Goal: Task Accomplishment & Management: Manage account settings

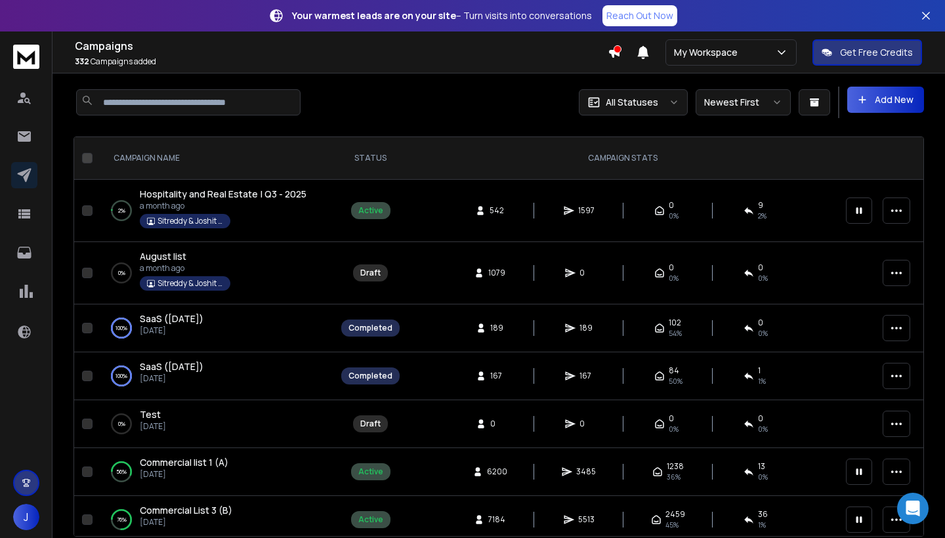
click at [210, 198] on span "Hospitality and Real Estate | Q3 - 2025" at bounding box center [223, 194] width 167 height 12
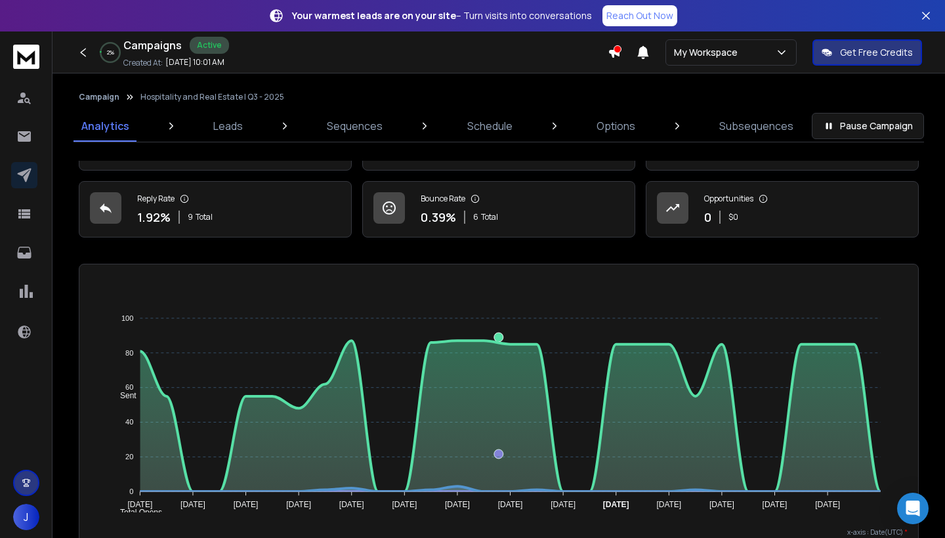
scroll to position [106, 0]
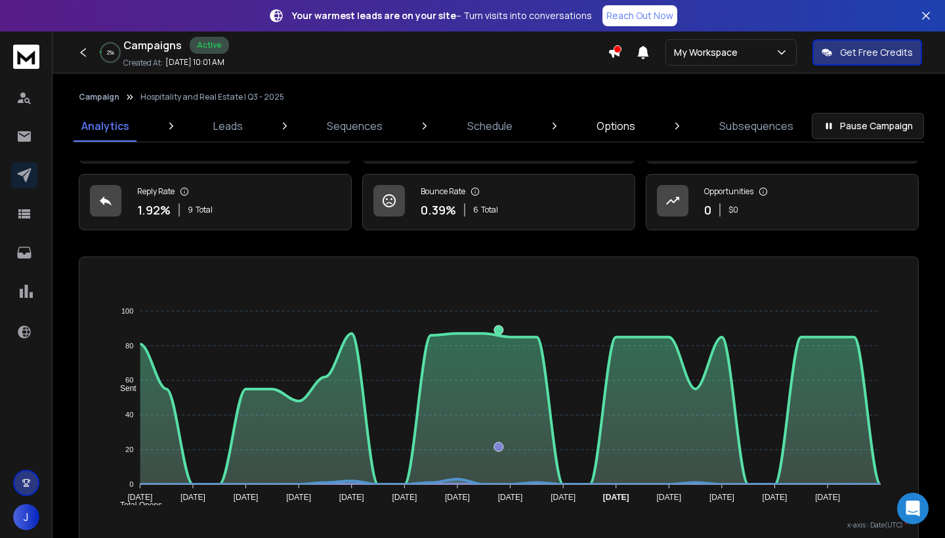
click at [608, 127] on p "Options" at bounding box center [616, 126] width 39 height 16
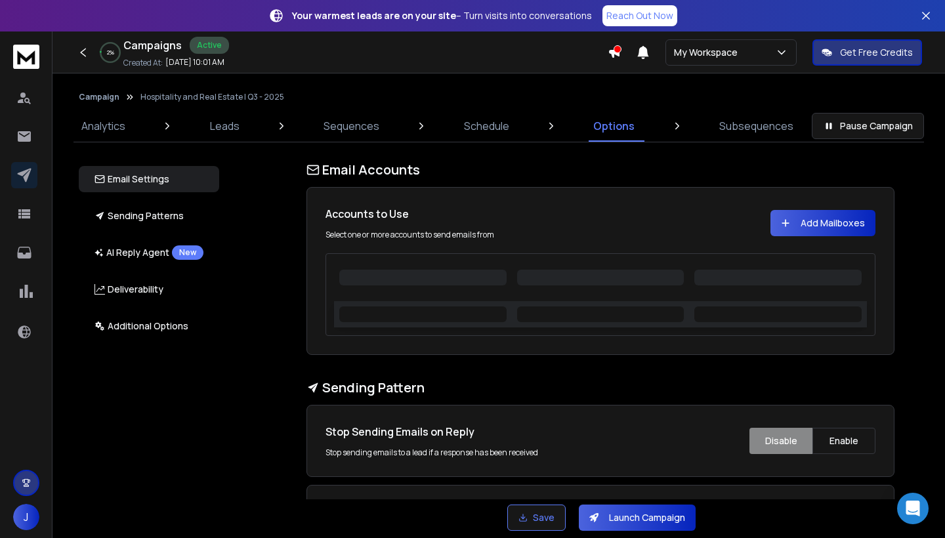
select select "*"
type input "***"
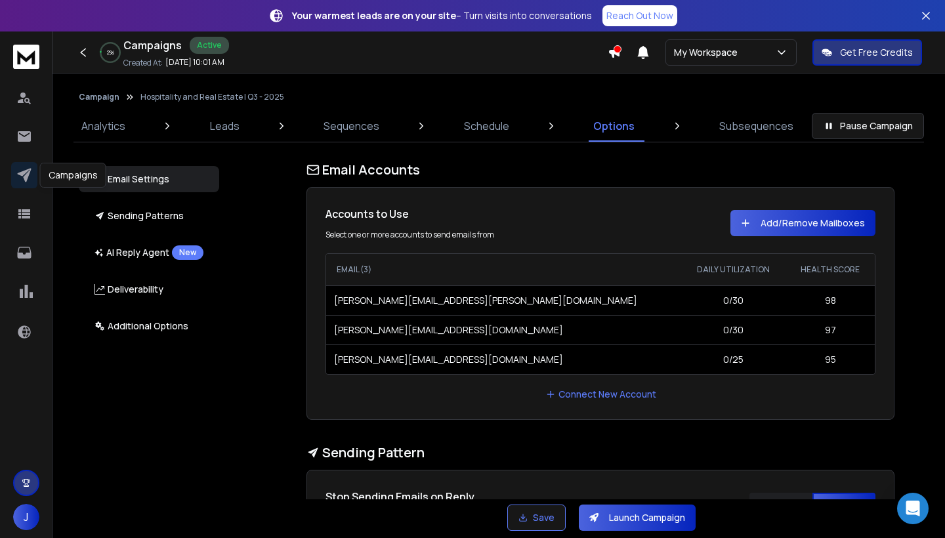
click at [17, 175] on icon at bounding box center [24, 175] width 16 height 16
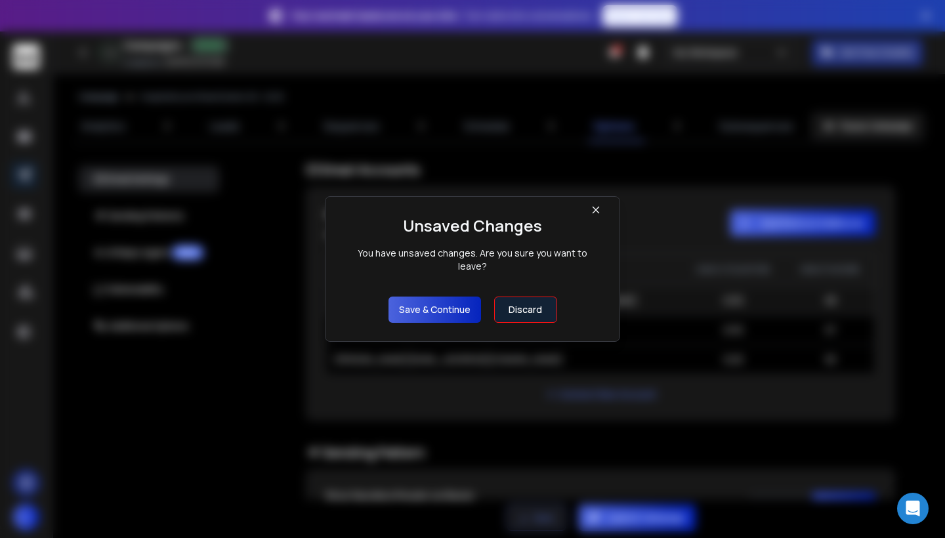
click at [508, 305] on button "Discard" at bounding box center [525, 310] width 63 height 26
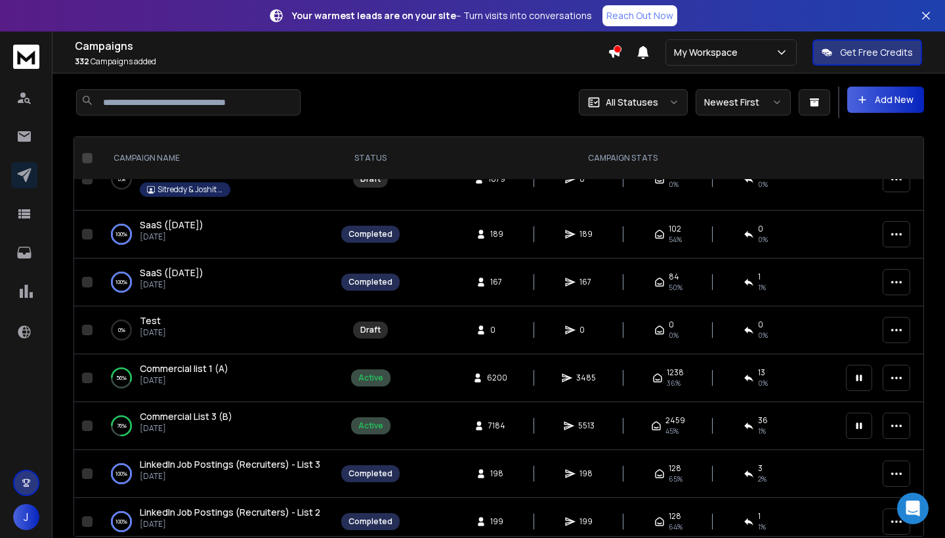
scroll to position [109, 0]
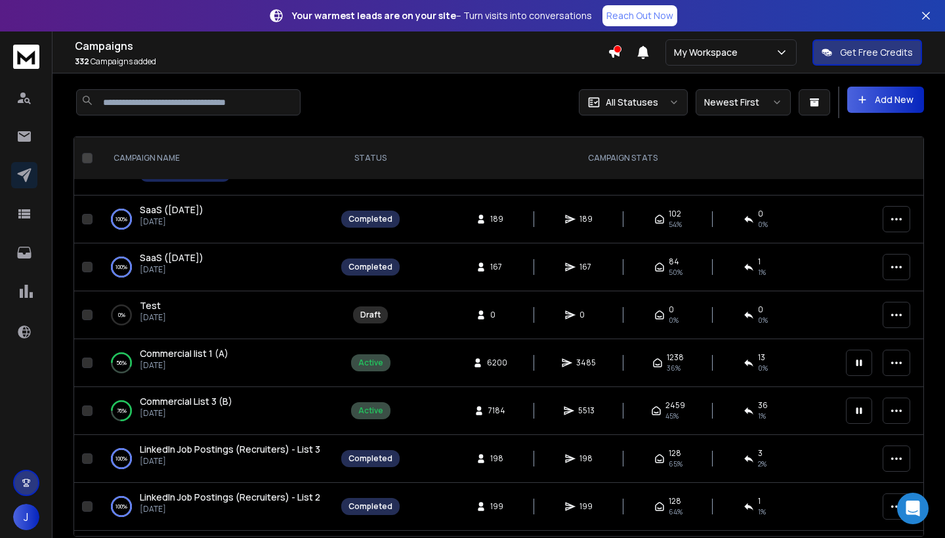
click at [225, 347] on span "Commercial list 1 (A)" at bounding box center [184, 353] width 89 height 12
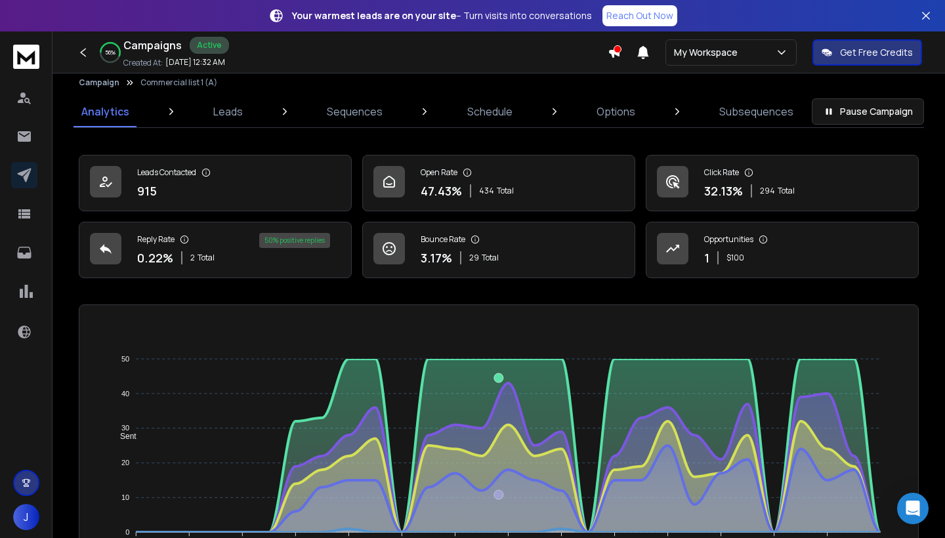
scroll to position [60, 0]
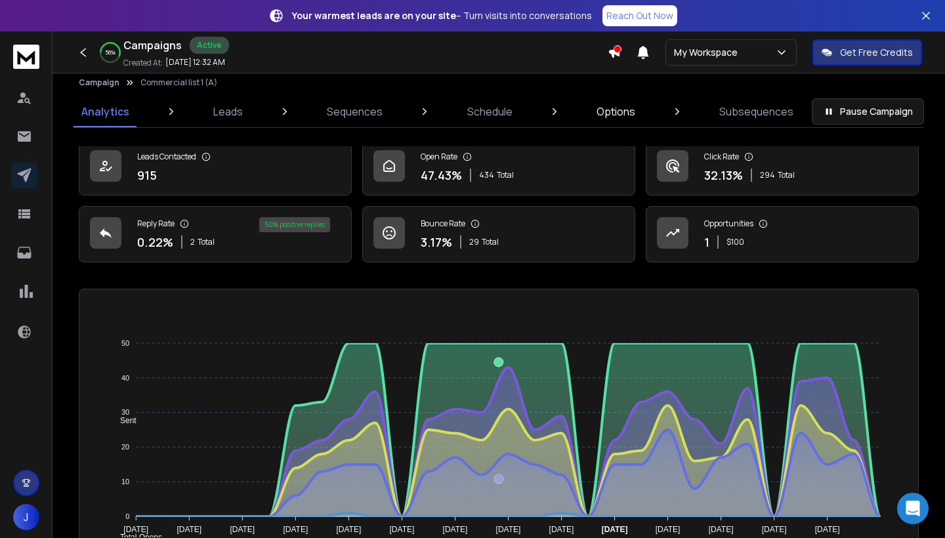
click at [609, 107] on p "Options" at bounding box center [616, 112] width 39 height 16
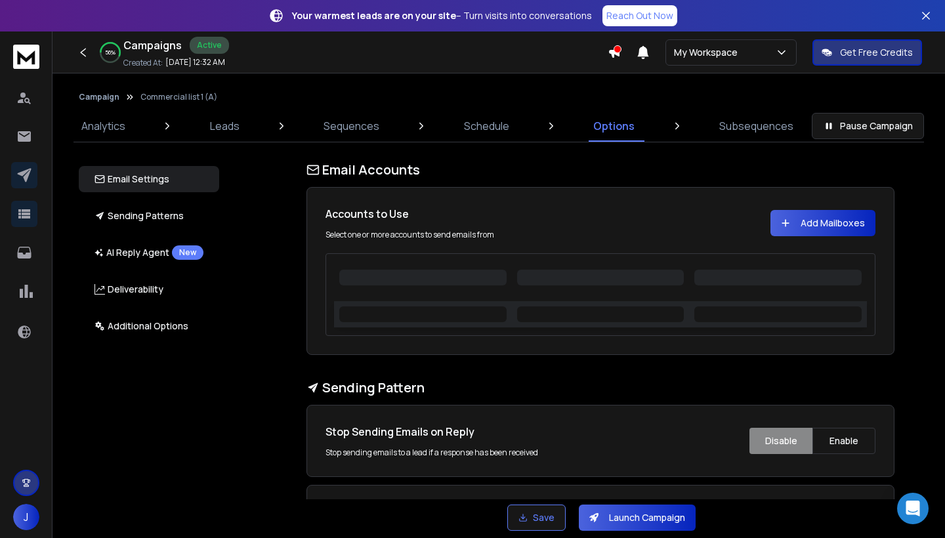
type input "**"
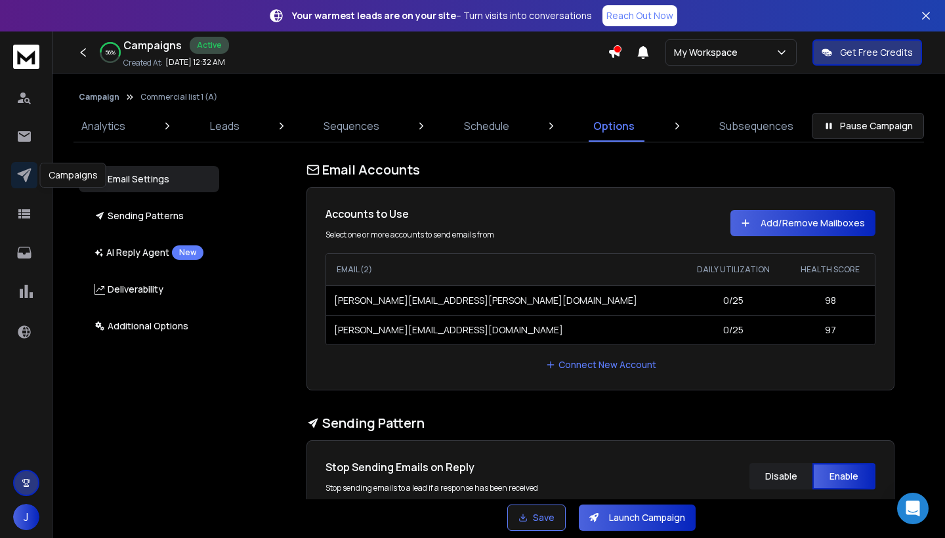
click at [20, 171] on icon at bounding box center [24, 175] width 16 height 16
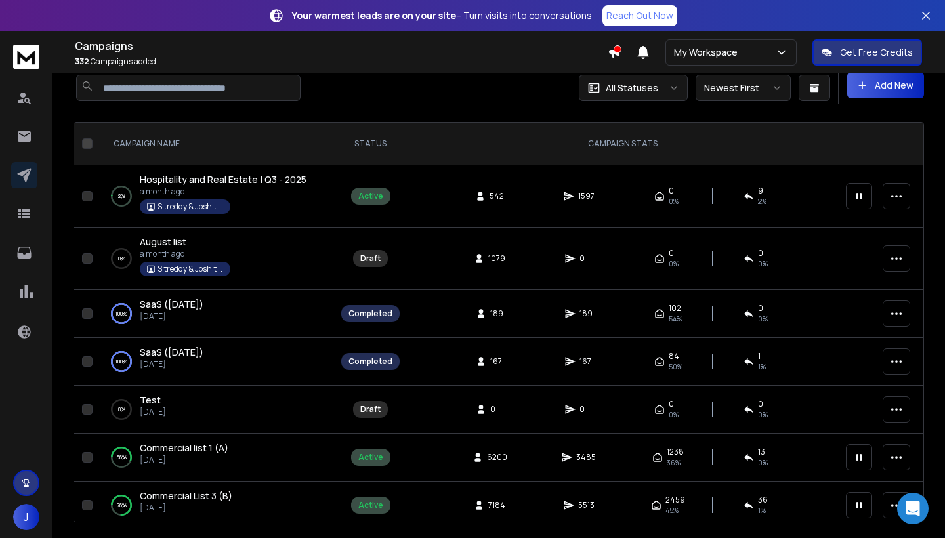
scroll to position [188, 0]
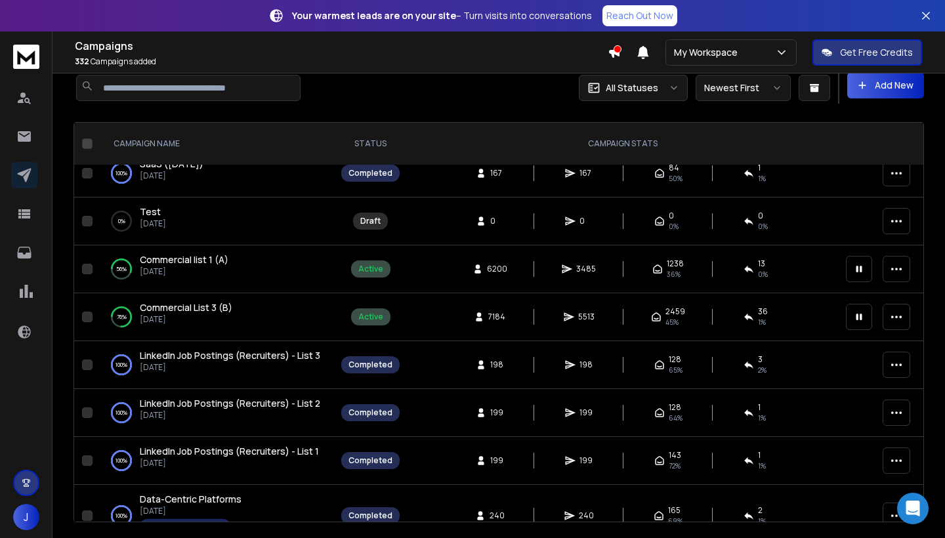
click at [217, 301] on span "Commercial List 3 (B)" at bounding box center [186, 307] width 93 height 12
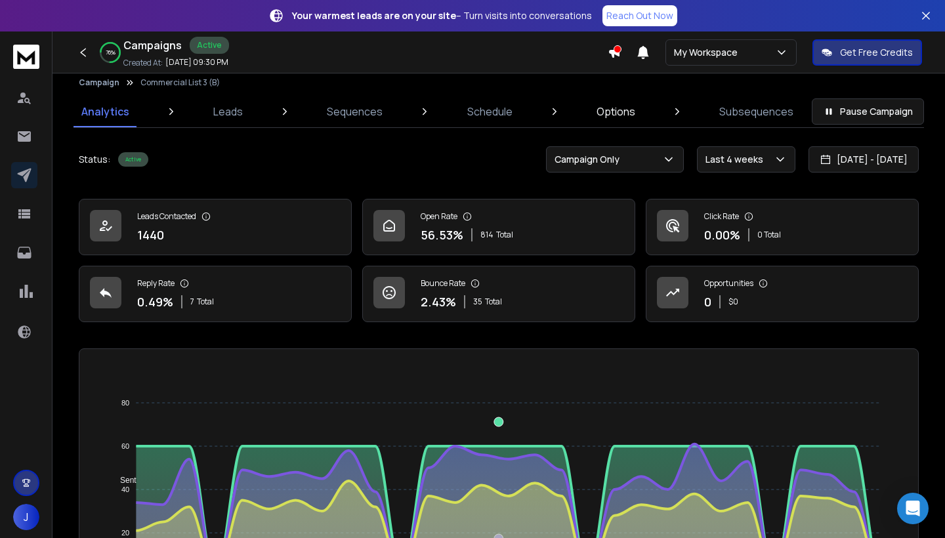
click at [605, 116] on p "Options" at bounding box center [616, 112] width 39 height 16
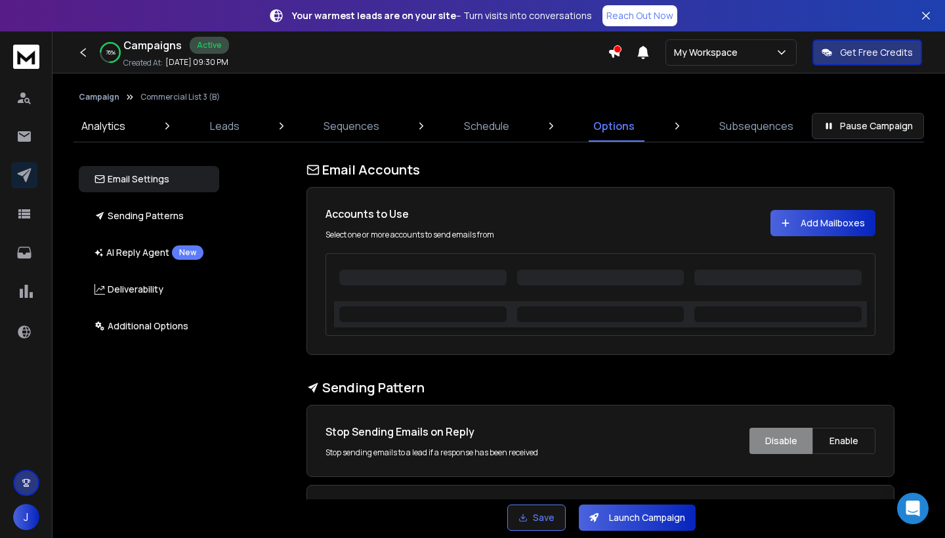
type input "**"
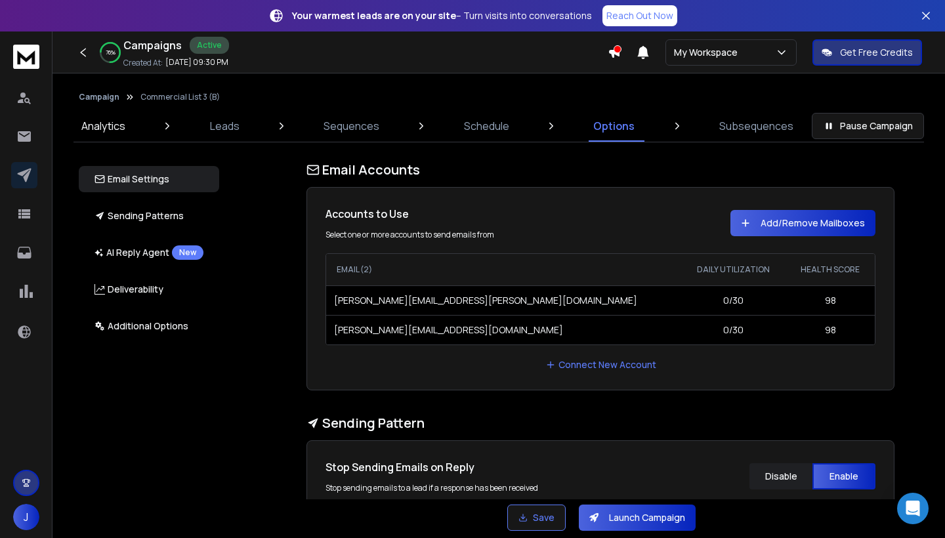
click at [91, 118] on p "Analytics" at bounding box center [103, 126] width 44 height 16
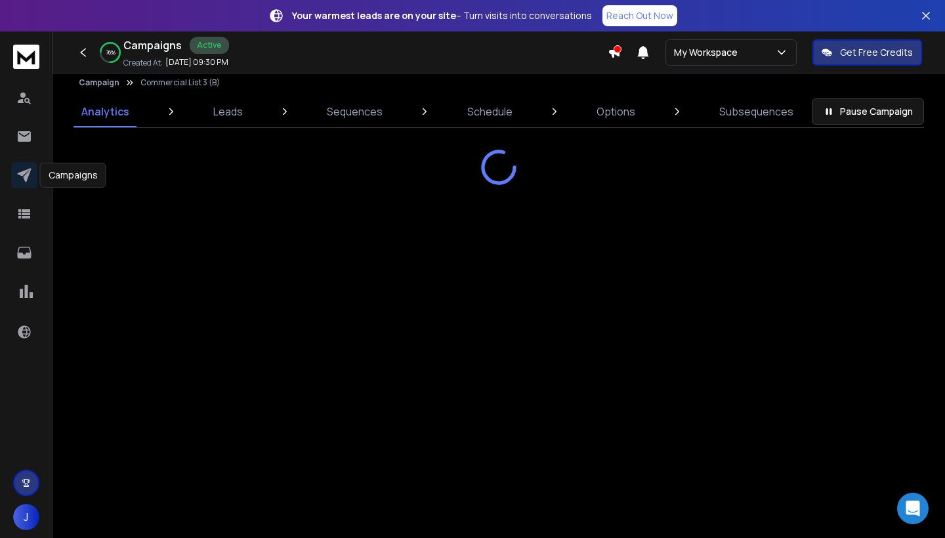
click at [18, 175] on icon at bounding box center [24, 175] width 16 height 16
